Goal: Check status: Check status

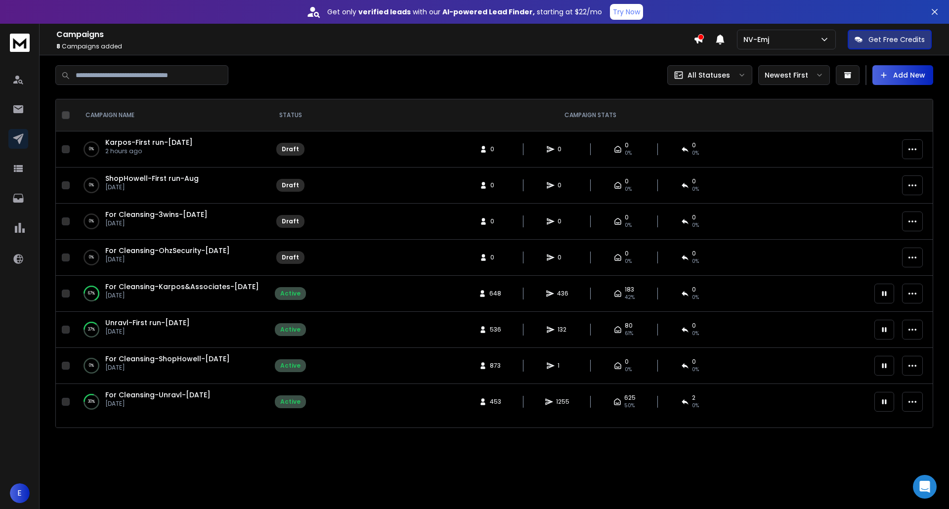
click at [193, 324] on div "37 % Unravl-First run-[DATE] [DATE]" at bounding box center [171, 330] width 175 height 24
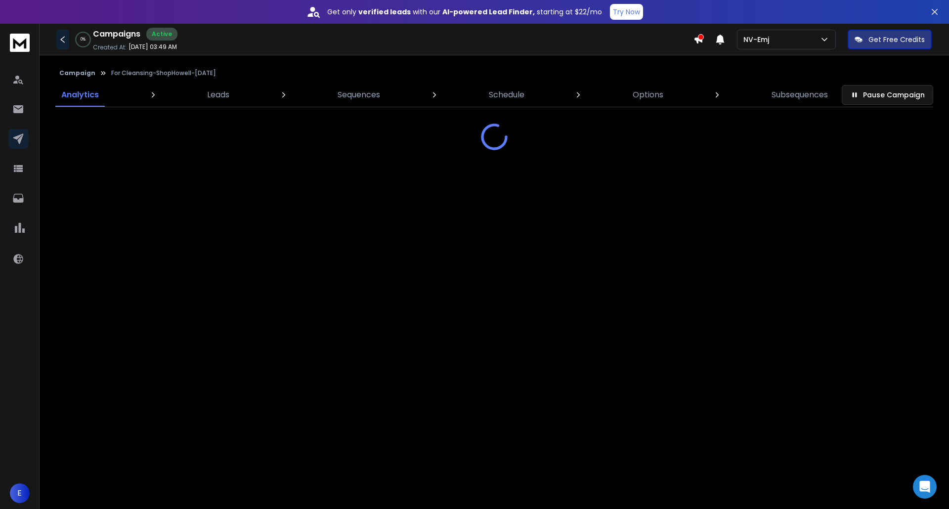
click at [61, 32] on button at bounding box center [62, 40] width 13 height 20
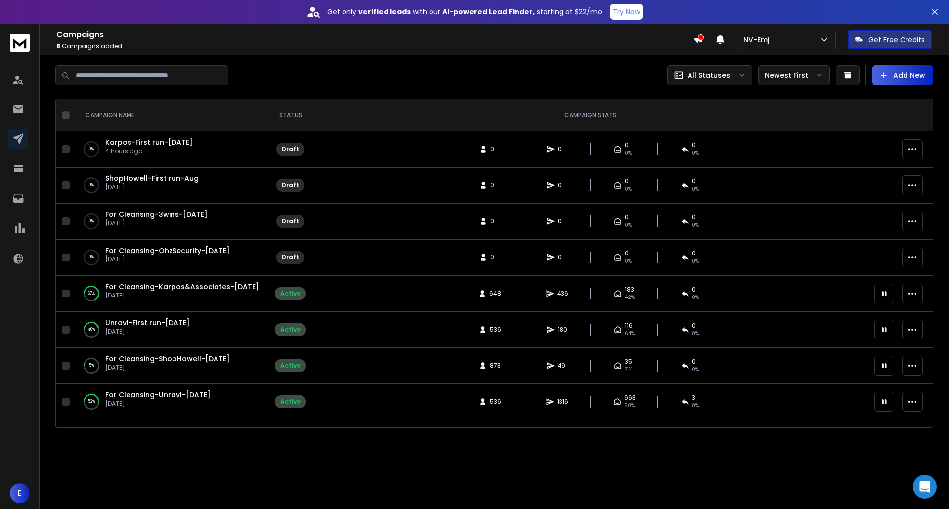
click at [204, 329] on div "46 % Unravl-First run-[DATE] [DATE]" at bounding box center [171, 330] width 175 height 24
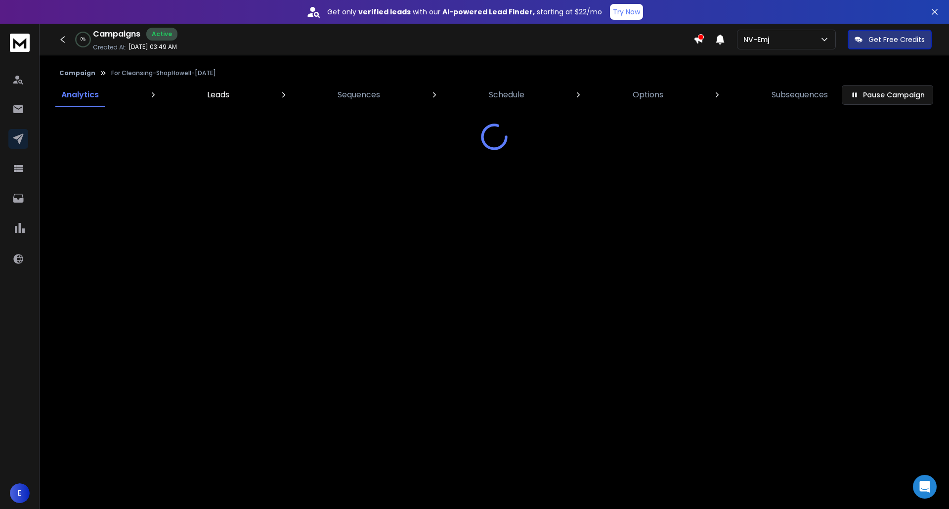
click at [232, 91] on link "Leads" at bounding box center [218, 95] width 34 height 24
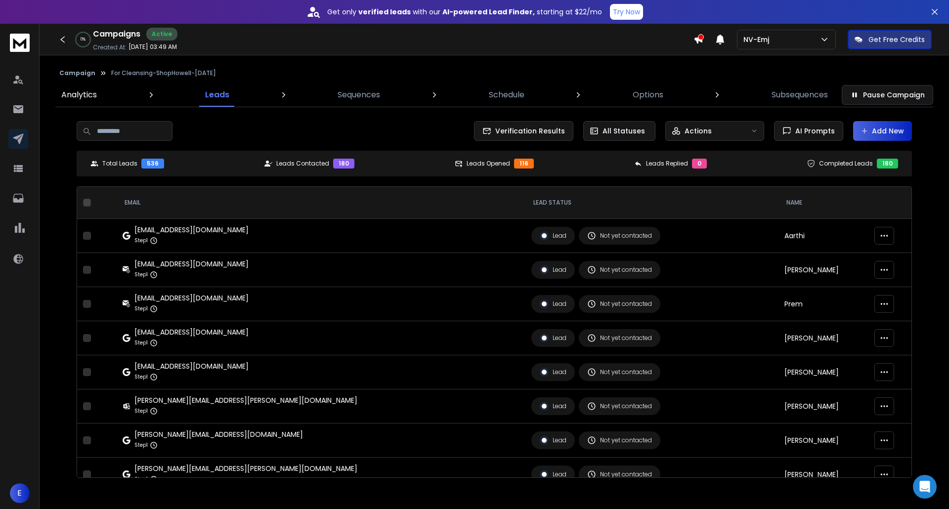
click at [93, 95] on p "Analytics" at bounding box center [79, 95] width 36 height 12
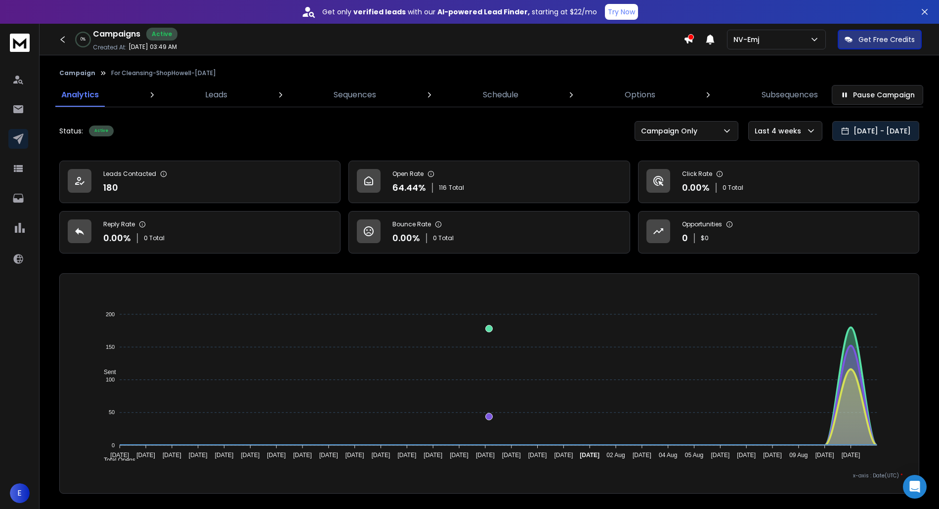
click at [878, 126] on button "[DATE] - [DATE]" at bounding box center [875, 131] width 87 height 20
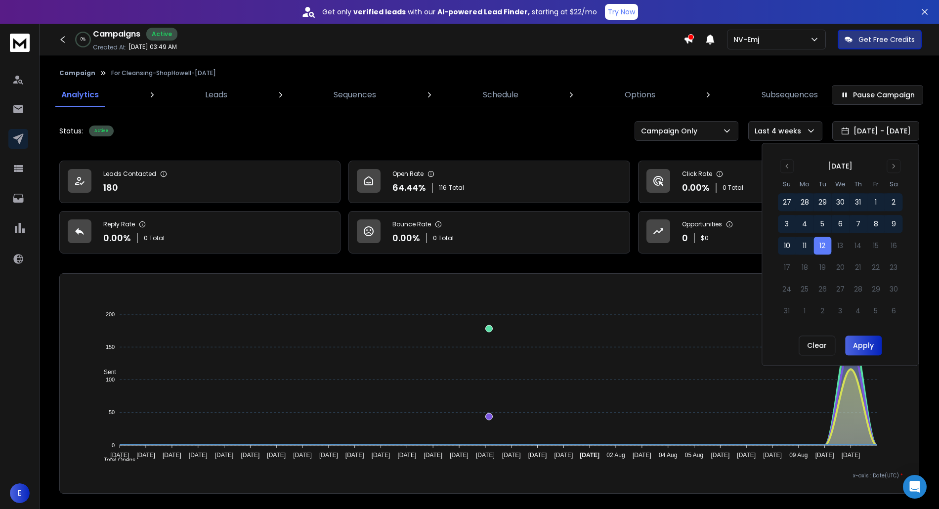
click at [806, 244] on button "11" at bounding box center [804, 246] width 18 height 18
click at [808, 247] on button "11" at bounding box center [804, 246] width 18 height 18
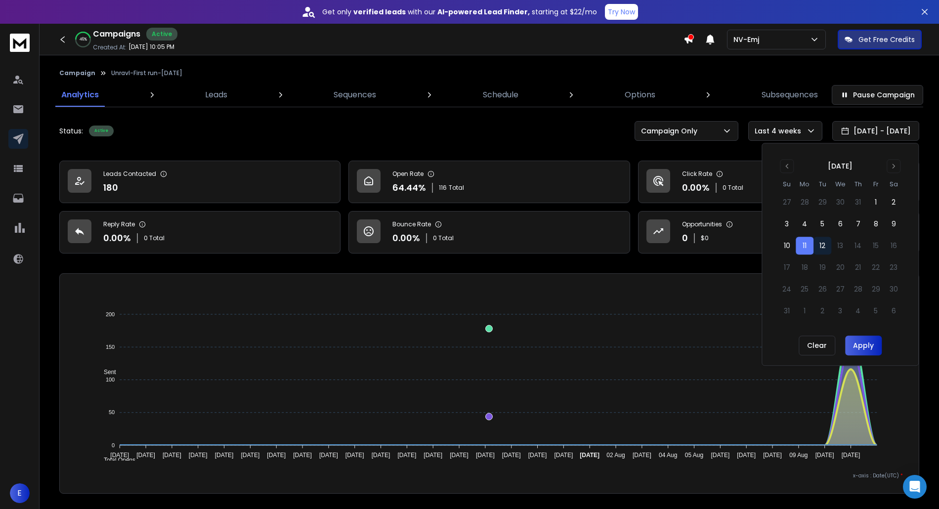
click at [868, 345] on button "Apply" at bounding box center [863, 346] width 37 height 20
